Goal: Task Accomplishment & Management: Manage account settings

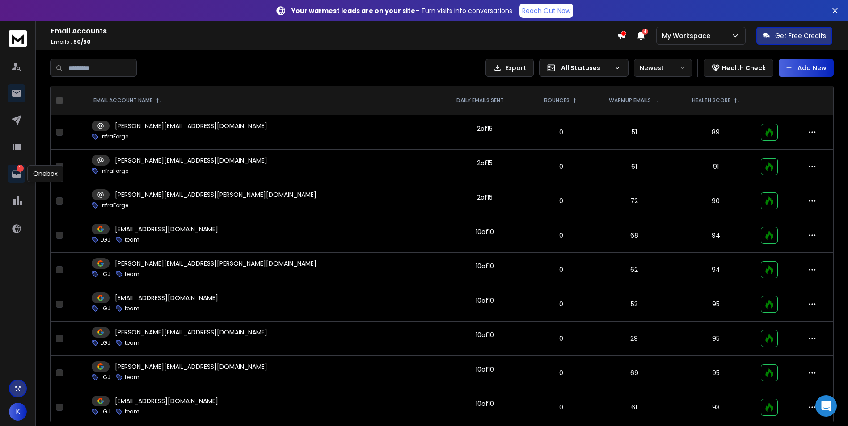
click at [18, 172] on icon at bounding box center [16, 173] width 11 height 11
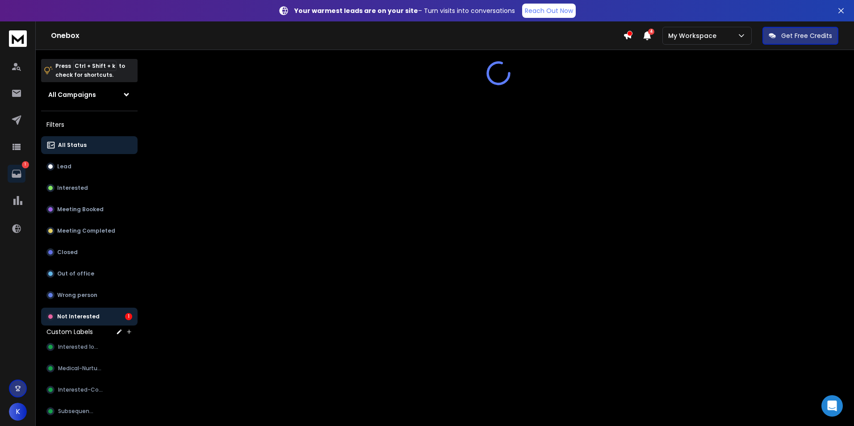
click at [96, 315] on button "Not Interested 1" at bounding box center [89, 317] width 97 height 18
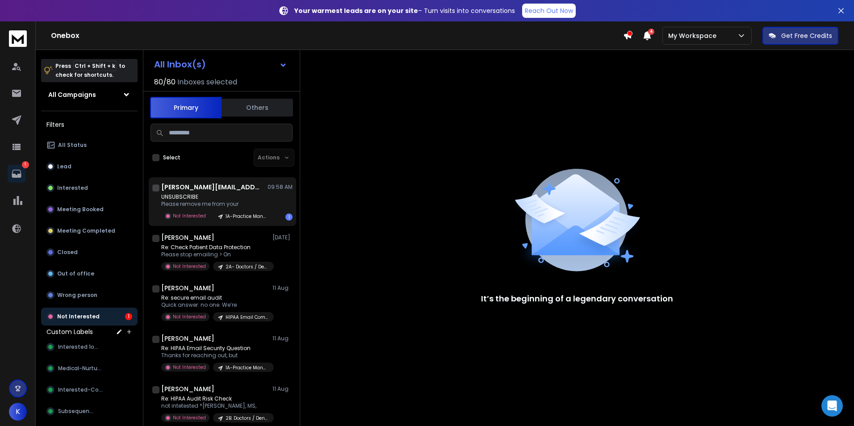
click at [198, 189] on h1 "[PERSON_NAME][EMAIL_ADDRESS][DOMAIN_NAME]" at bounding box center [210, 187] width 98 height 9
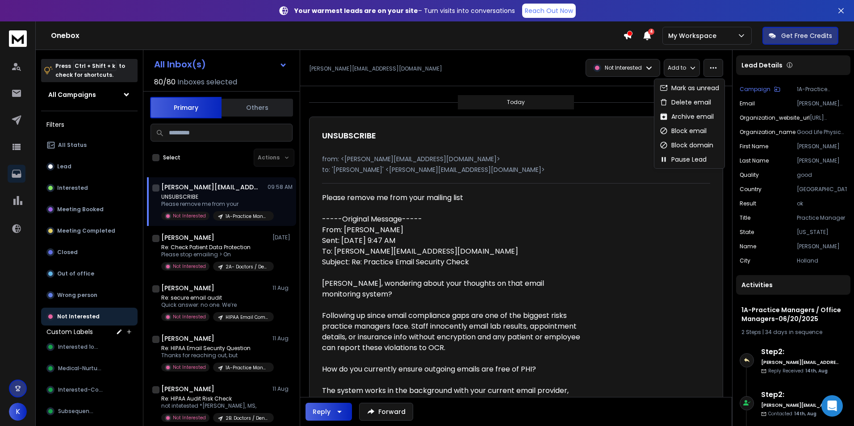
click at [715, 67] on icon "button" at bounding box center [714, 68] width 8 height 8
click at [686, 128] on div "Block email" at bounding box center [683, 130] width 47 height 9
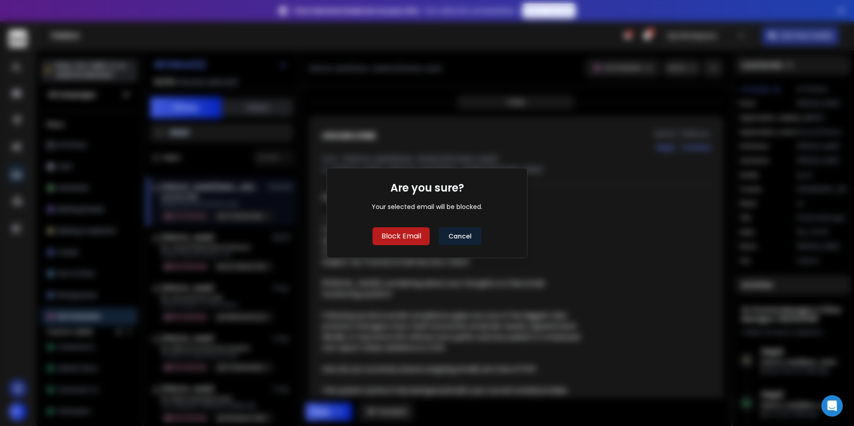
click at [417, 233] on button "Block Email" at bounding box center [401, 236] width 57 height 18
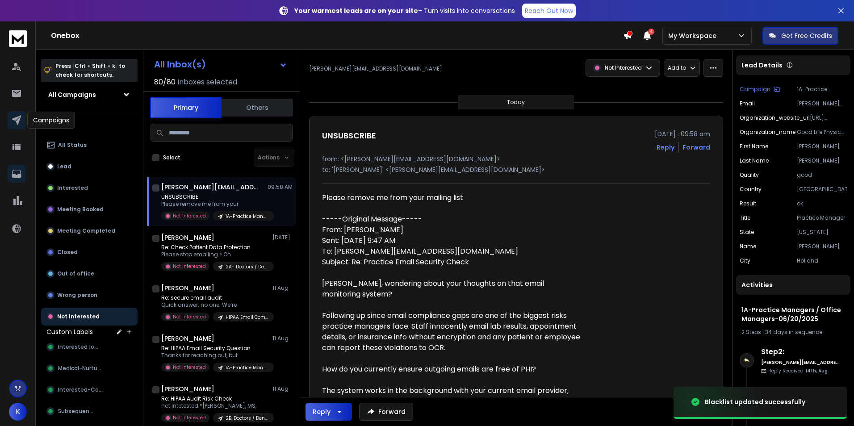
click at [16, 119] on icon at bounding box center [16, 119] width 9 height 9
